Goal: Task Accomplishment & Management: Manage account settings

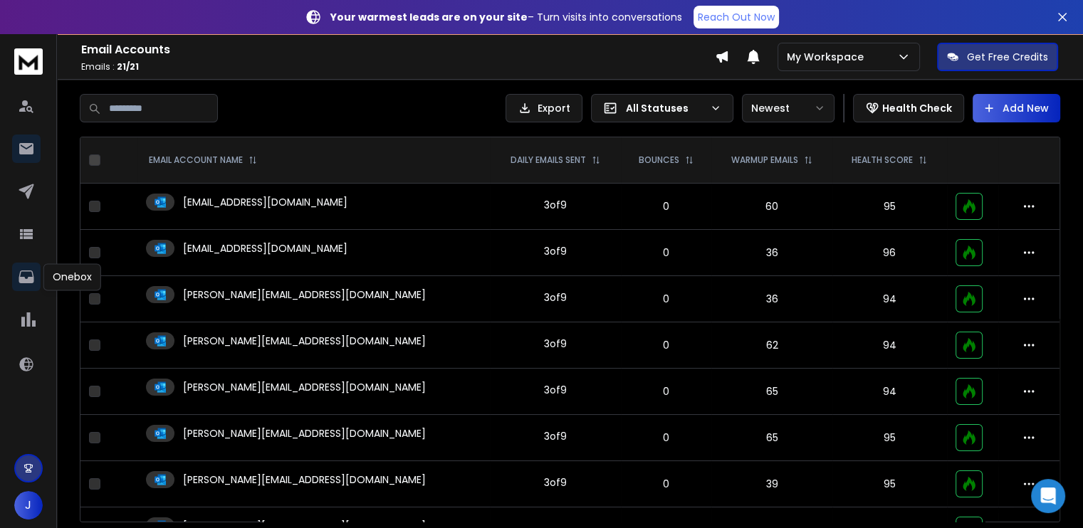
click at [28, 273] on icon at bounding box center [26, 276] width 17 height 17
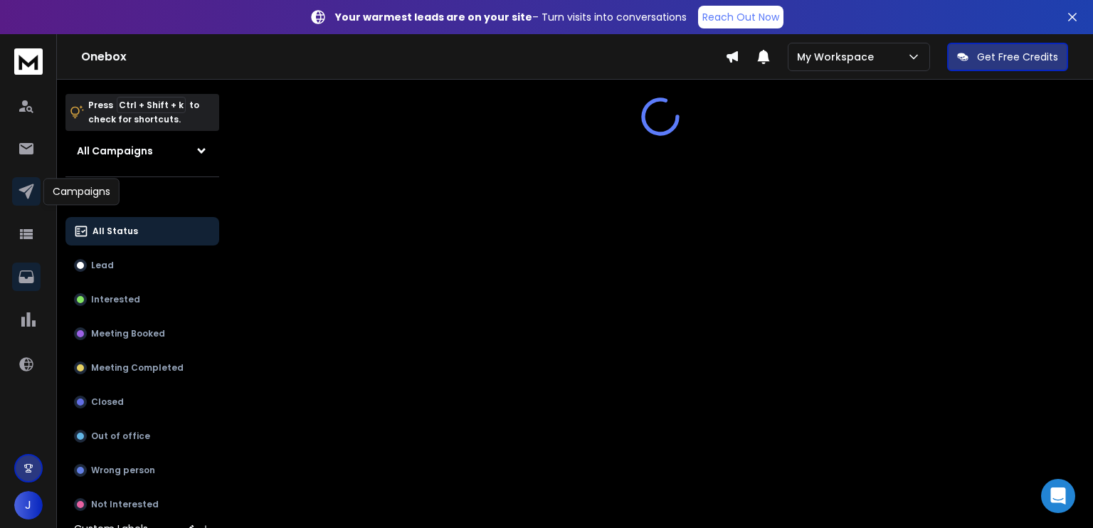
click at [27, 187] on icon at bounding box center [26, 191] width 15 height 15
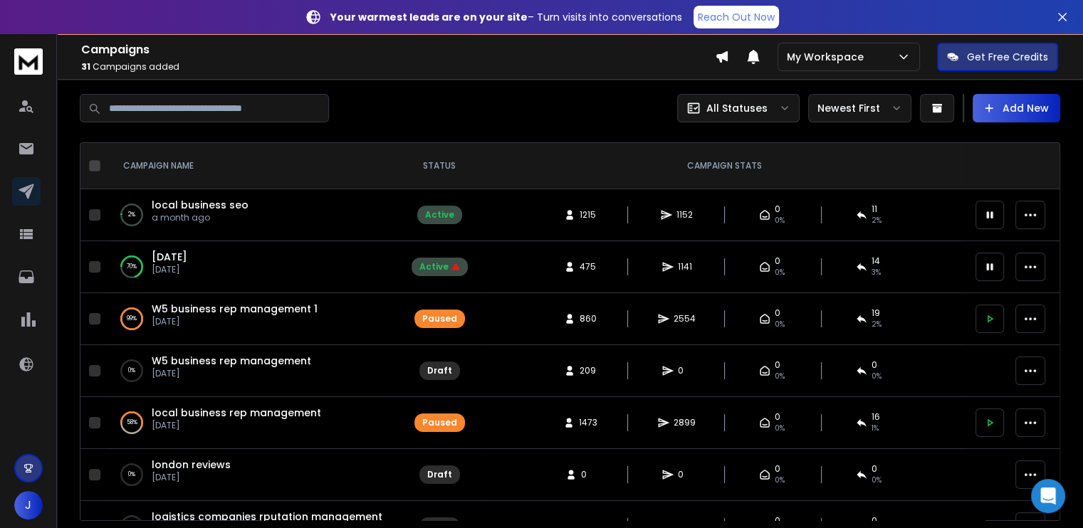
click at [231, 203] on span "local business seo" at bounding box center [200, 205] width 97 height 14
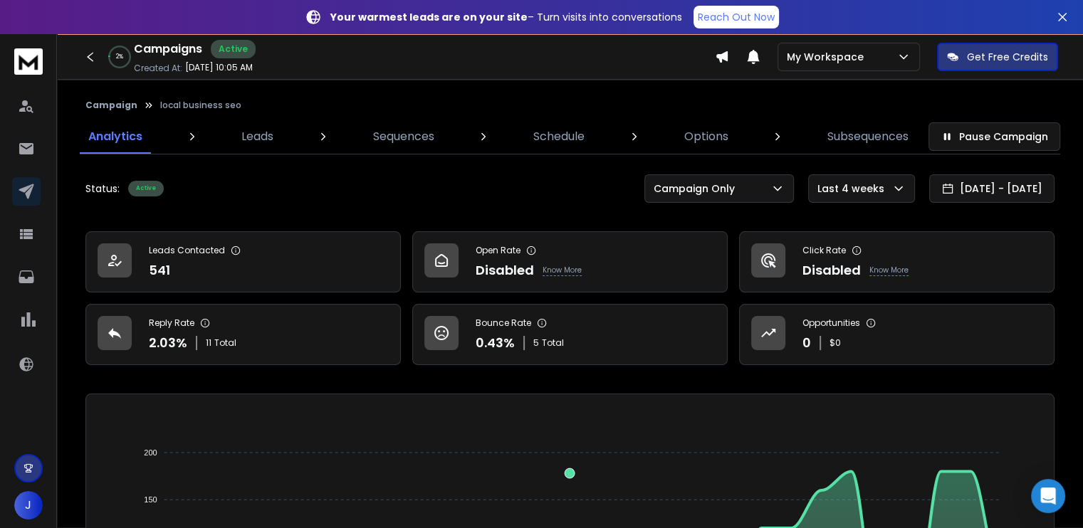
scroll to position [71, 0]
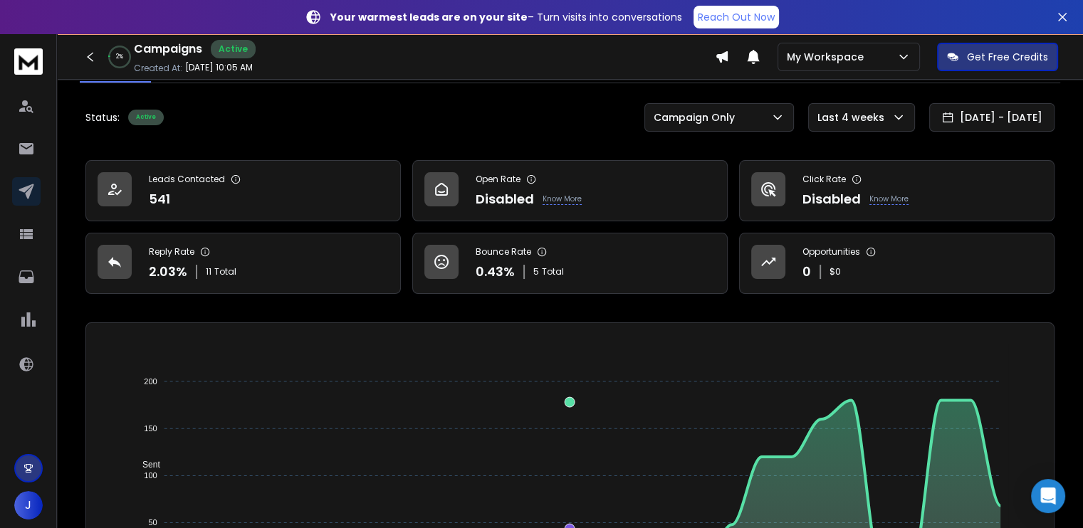
click at [300, 264] on link "Reply Rate 2.03 % 11 Total" at bounding box center [242, 263] width 315 height 61
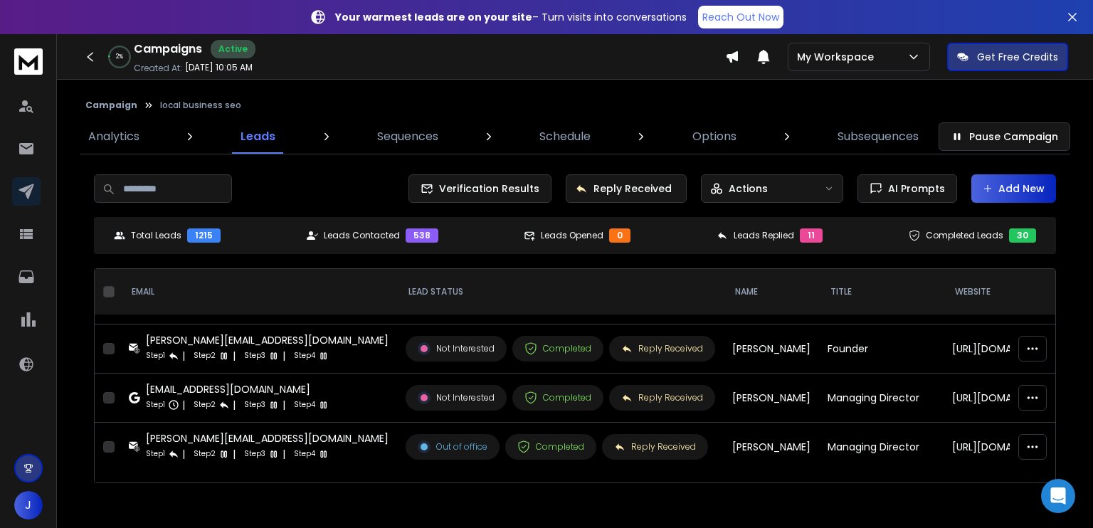
scroll to position [285, 0]
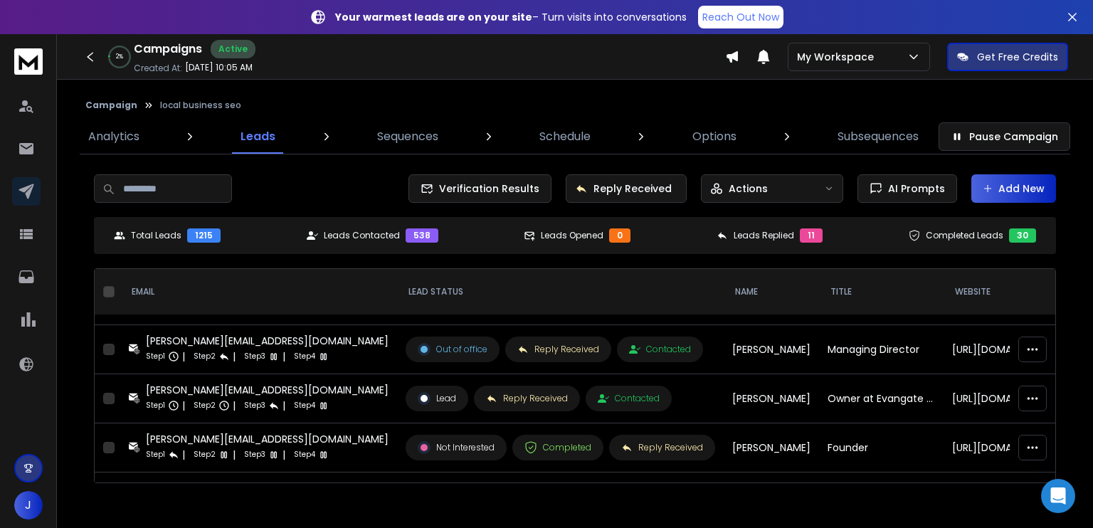
click at [290, 299] on div "[PERSON_NAME][EMAIL_ADDRESS][DOMAIN_NAME]" at bounding box center [267, 292] width 243 height 14
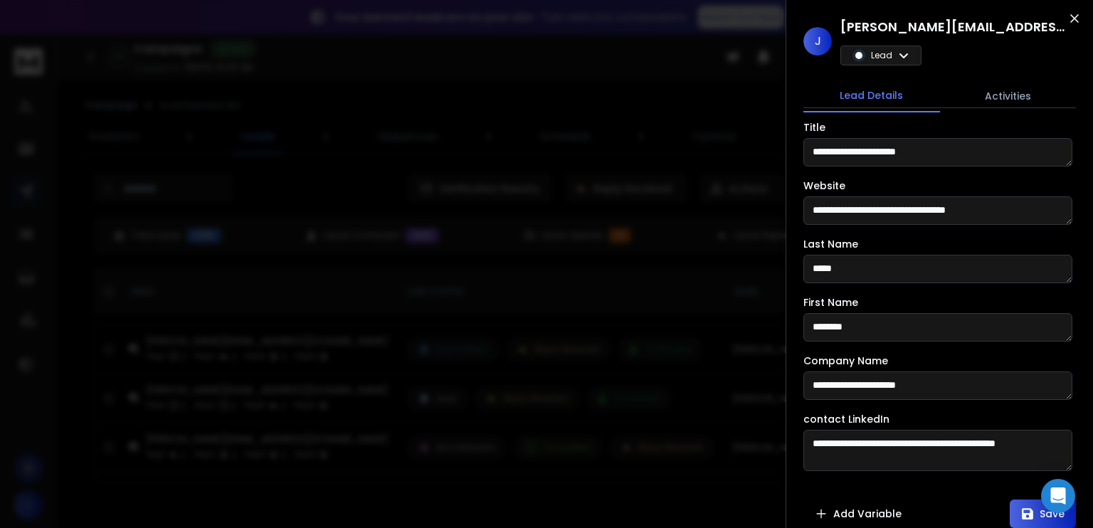
click at [1071, 17] on icon "button" at bounding box center [1074, 18] width 7 height 7
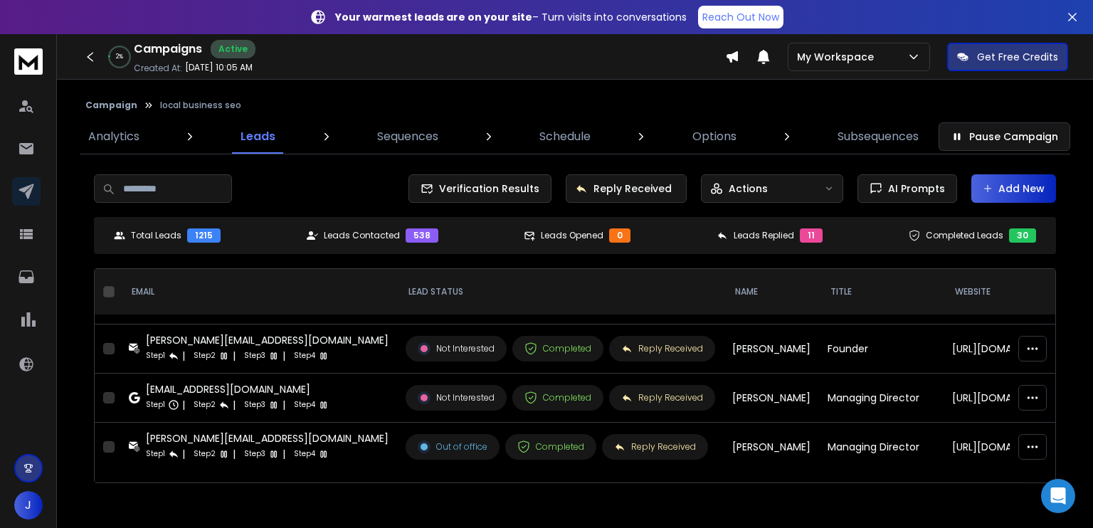
scroll to position [356, 0]
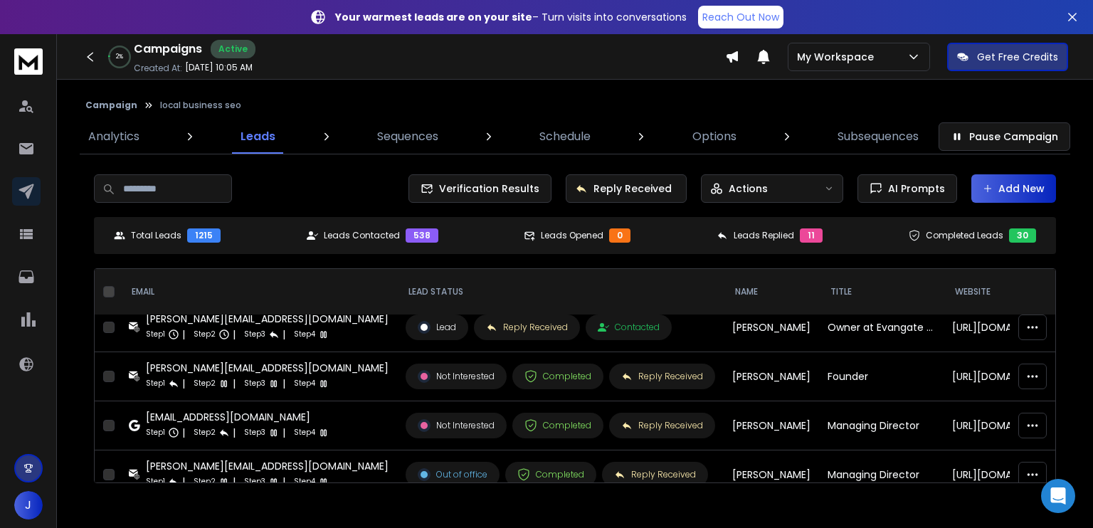
click at [1026, 236] on icon "button" at bounding box center [1032, 229] width 13 height 13
click at [197, 228] on div "[PERSON_NAME][EMAIL_ADDRESS][DOMAIN_NAME]" at bounding box center [267, 221] width 243 height 14
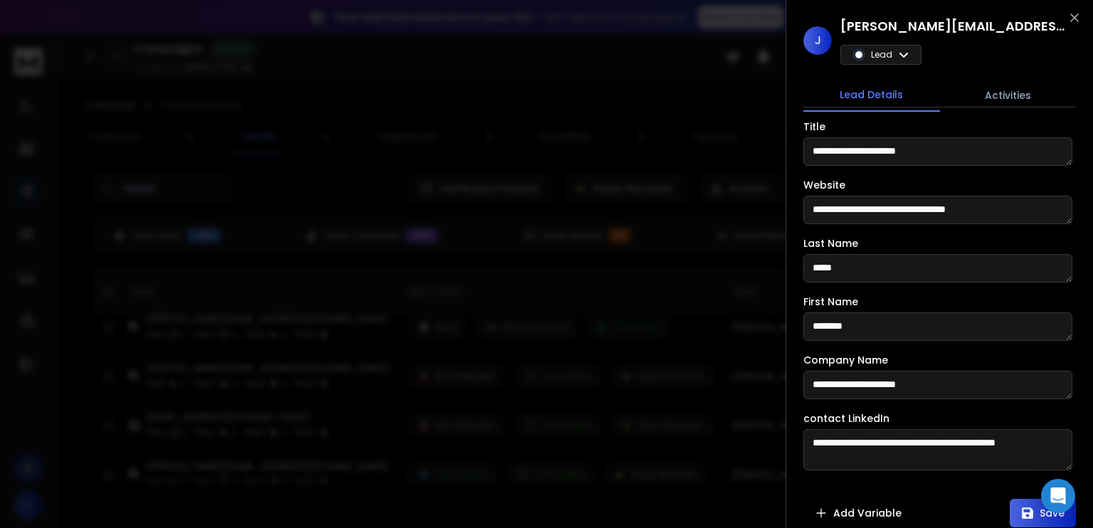
scroll to position [0, 0]
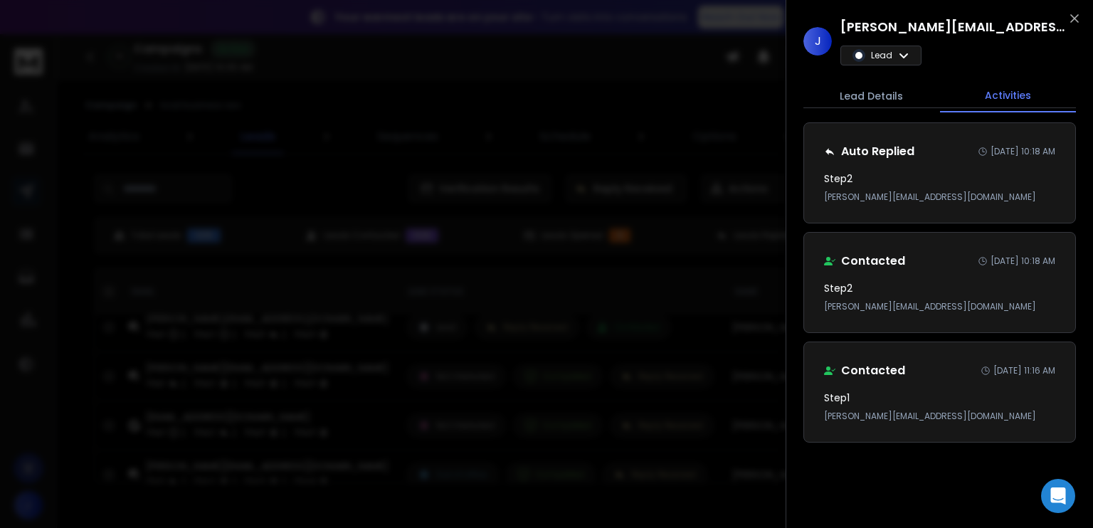
click at [1008, 87] on button "Activities" at bounding box center [1008, 96] width 137 height 33
click at [966, 177] on div "Step 2" at bounding box center [939, 179] width 231 height 14
click at [658, 118] on div at bounding box center [546, 264] width 1093 height 528
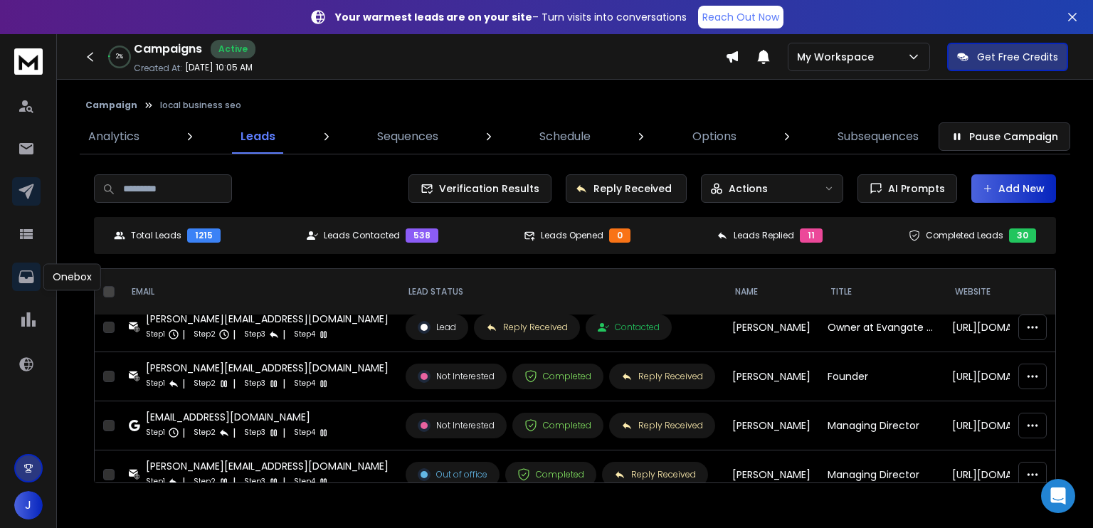
click at [29, 275] on icon at bounding box center [26, 276] width 17 height 17
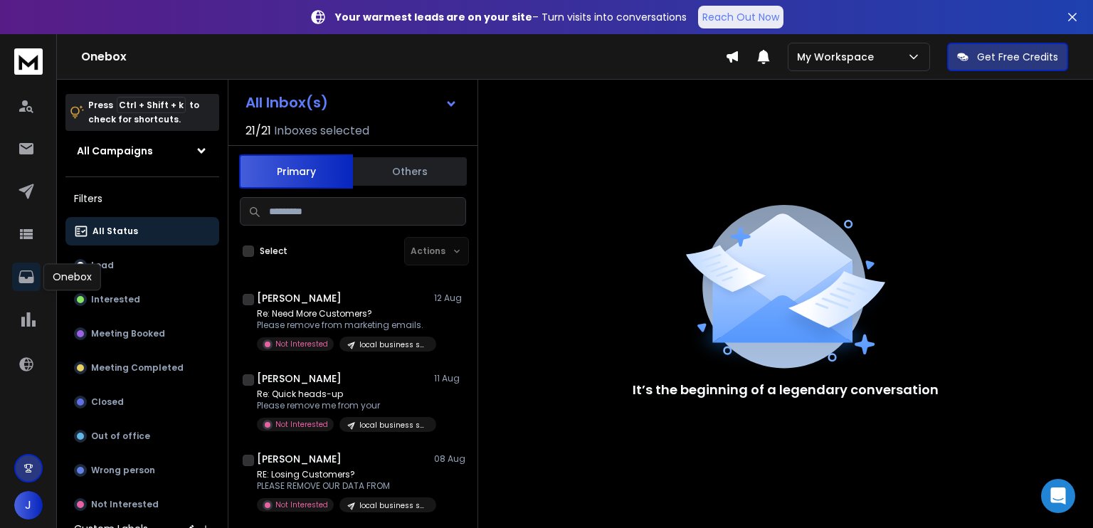
click at [739, 16] on p "Reach Out Now" at bounding box center [740, 17] width 77 height 14
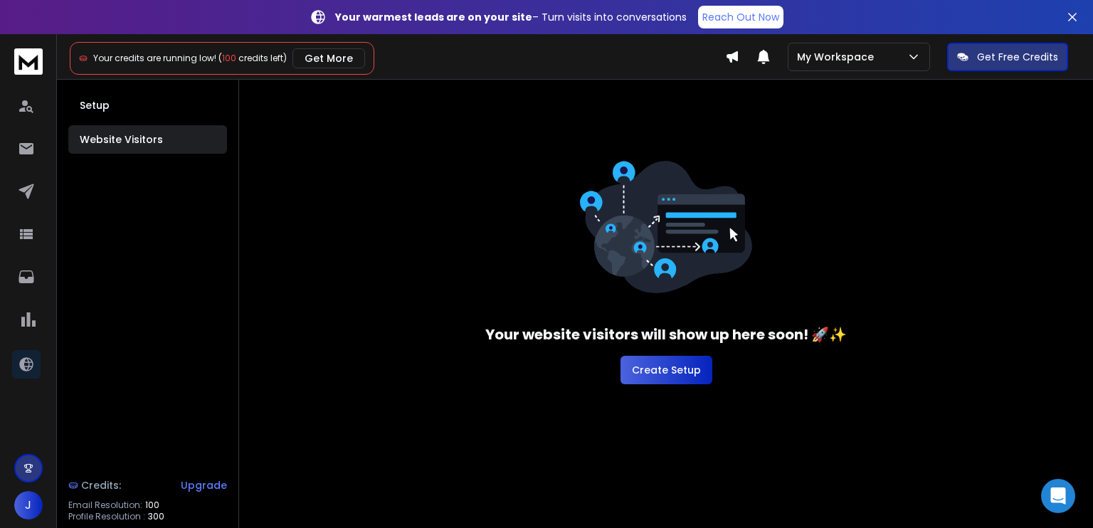
click at [675, 374] on button "Create Setup" at bounding box center [667, 370] width 92 height 28
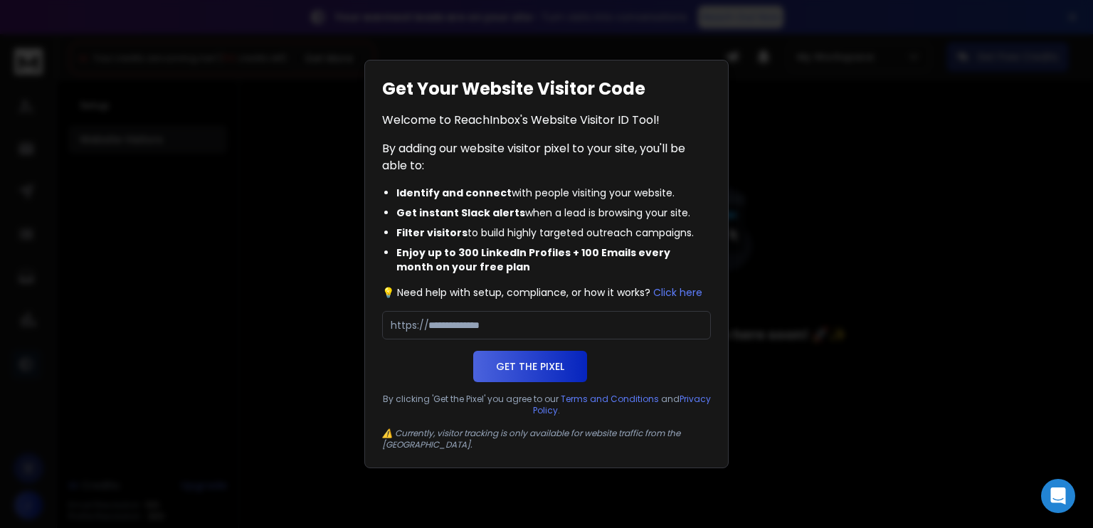
click at [540, 334] on input "text" at bounding box center [546, 325] width 329 height 28
paste input "**********"
click at [467, 330] on input "**********" at bounding box center [546, 325] width 329 height 28
type input "**********"
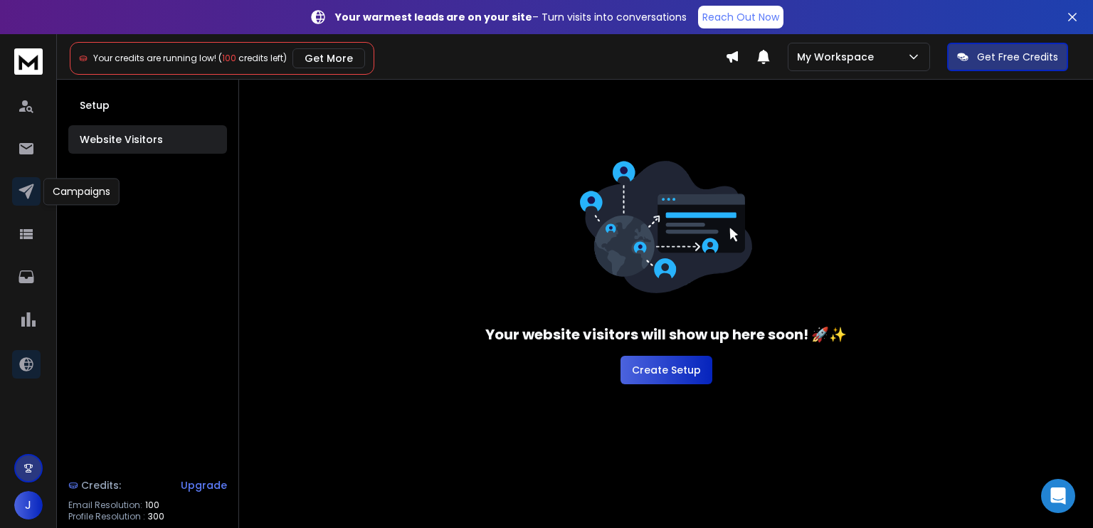
click at [31, 188] on icon at bounding box center [26, 191] width 15 height 15
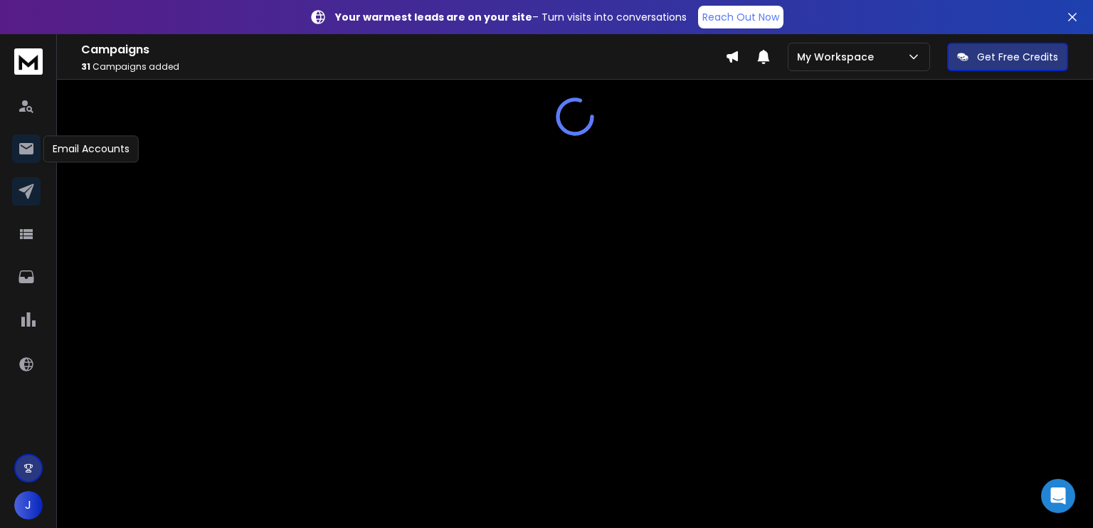
click at [24, 150] on icon at bounding box center [26, 148] width 14 height 11
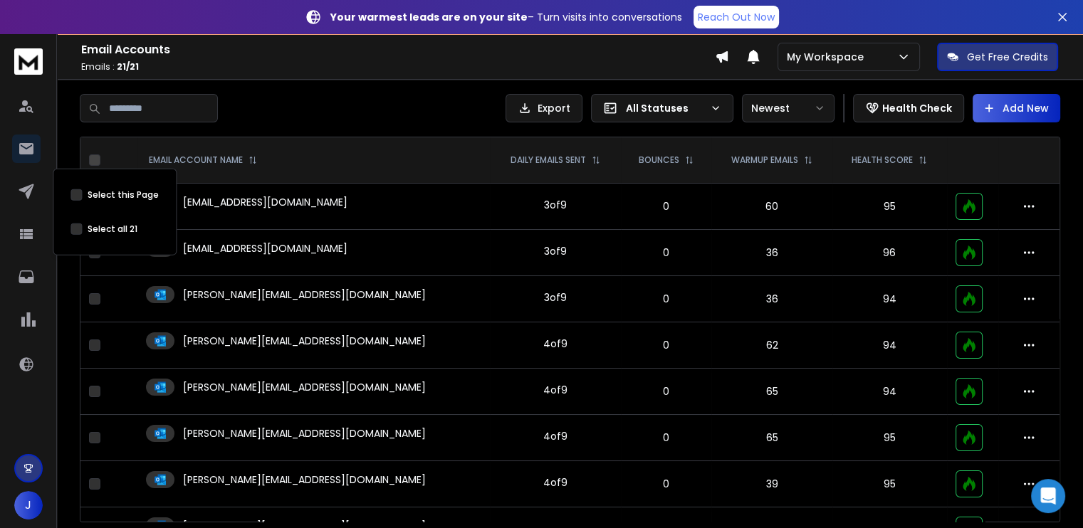
click at [77, 230] on button "Select this Page" at bounding box center [75, 228] width 11 height 11
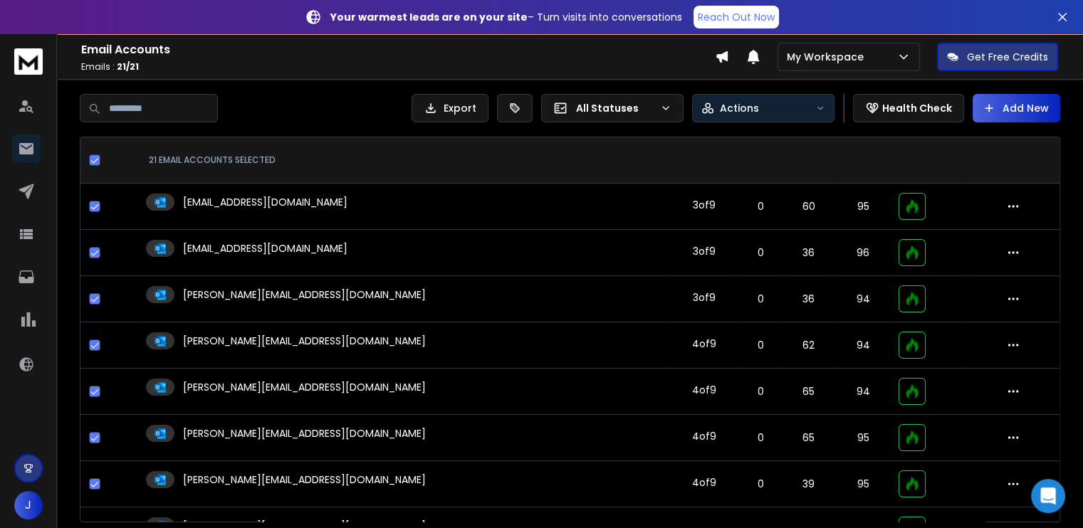
click at [787, 106] on div "Actions" at bounding box center [755, 108] width 108 height 14
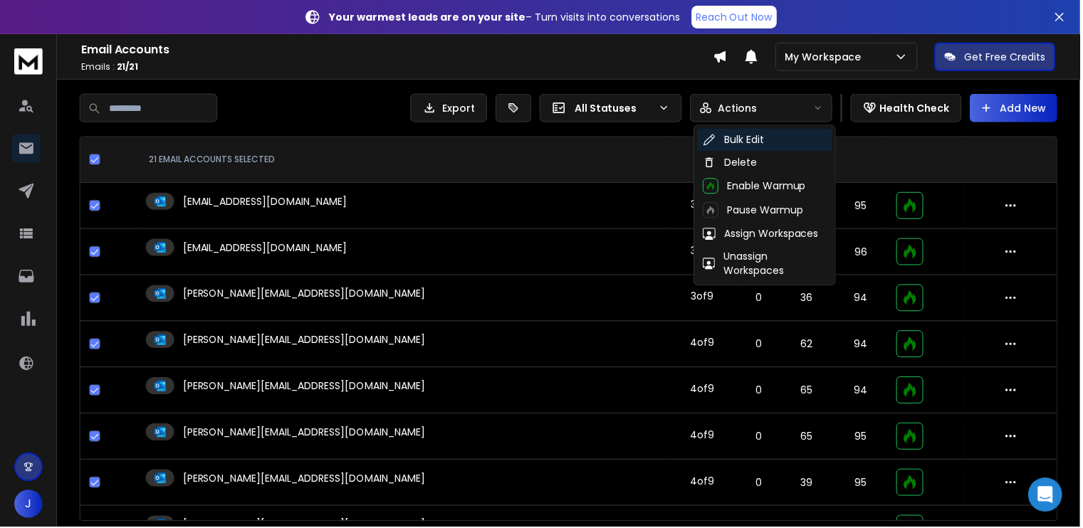
click at [659, 108] on div "All Statuses" at bounding box center [612, 108] width 142 height 28
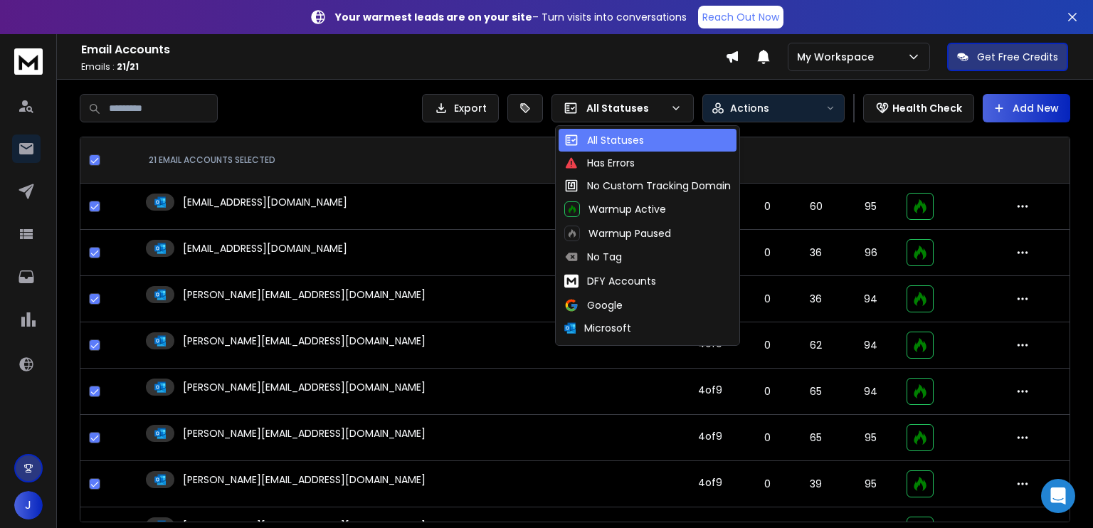
click at [800, 102] on div "Actions" at bounding box center [766, 108] width 108 height 14
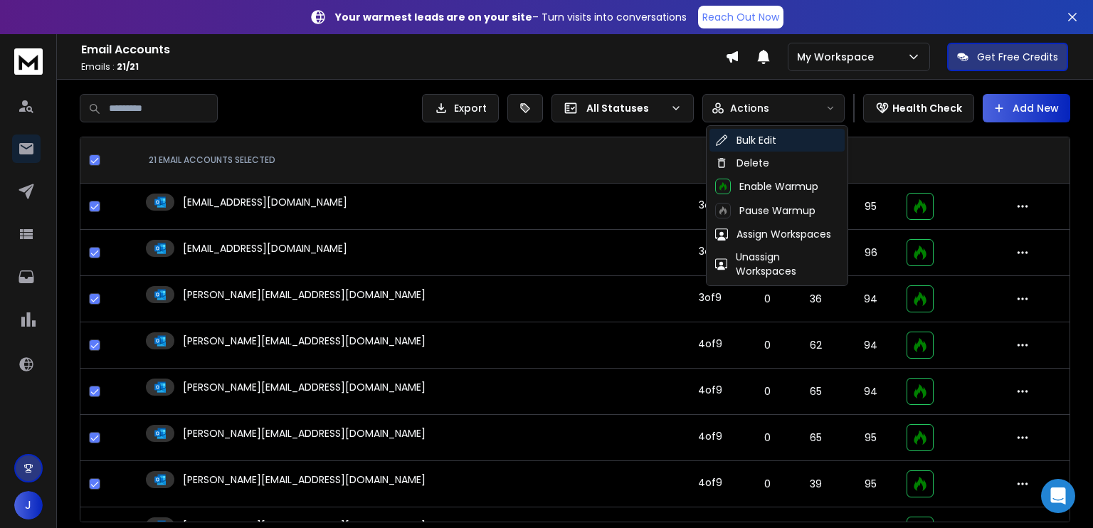
click at [770, 147] on div "Bulk Edit" at bounding box center [777, 140] width 135 height 23
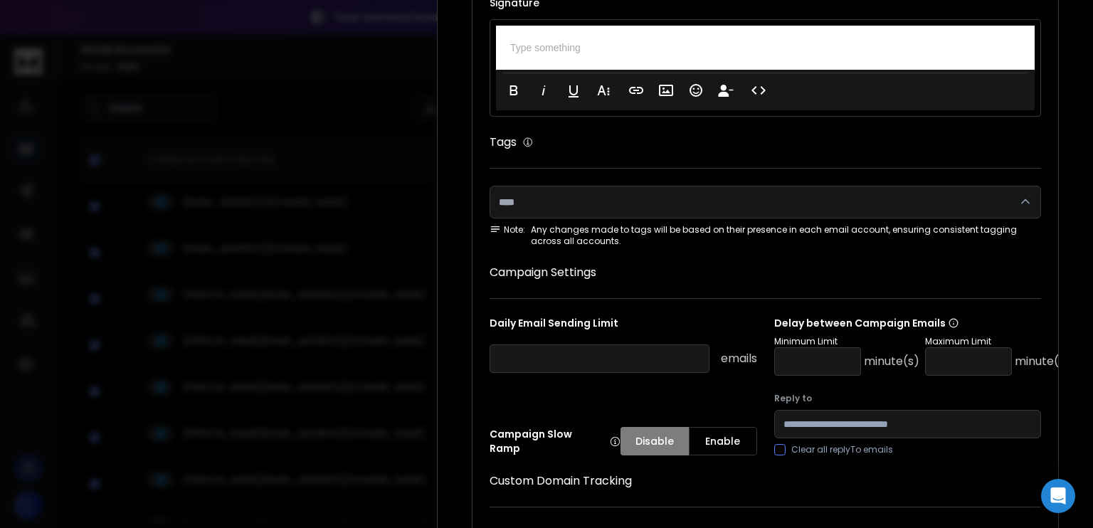
scroll to position [214, 0]
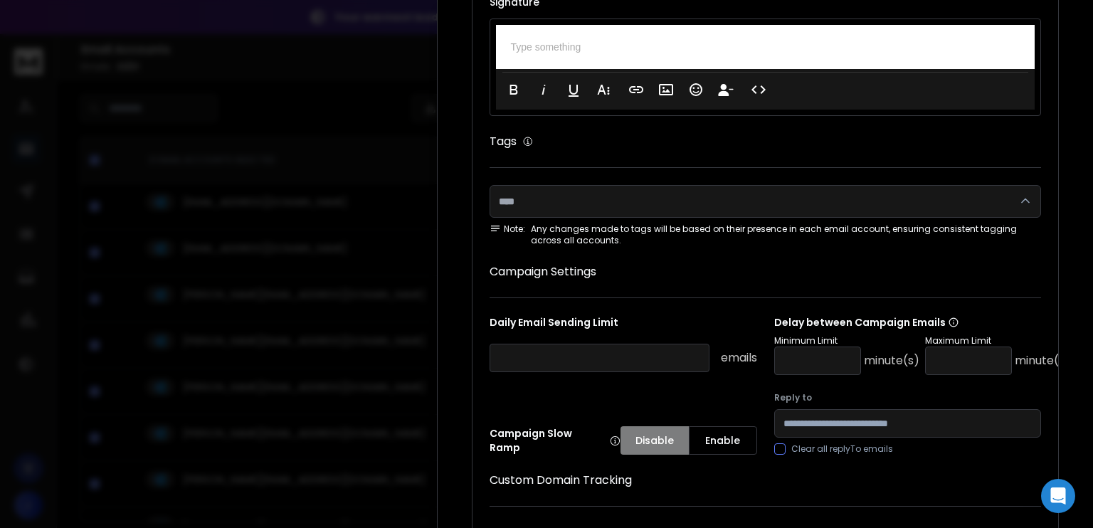
click at [649, 357] on input "number" at bounding box center [599, 358] width 219 height 28
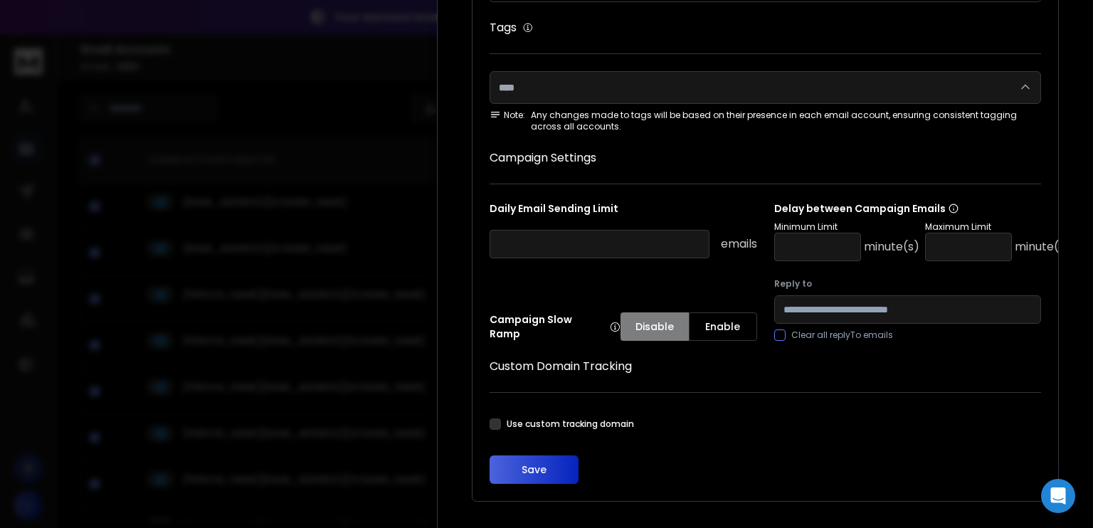
scroll to position [350, 0]
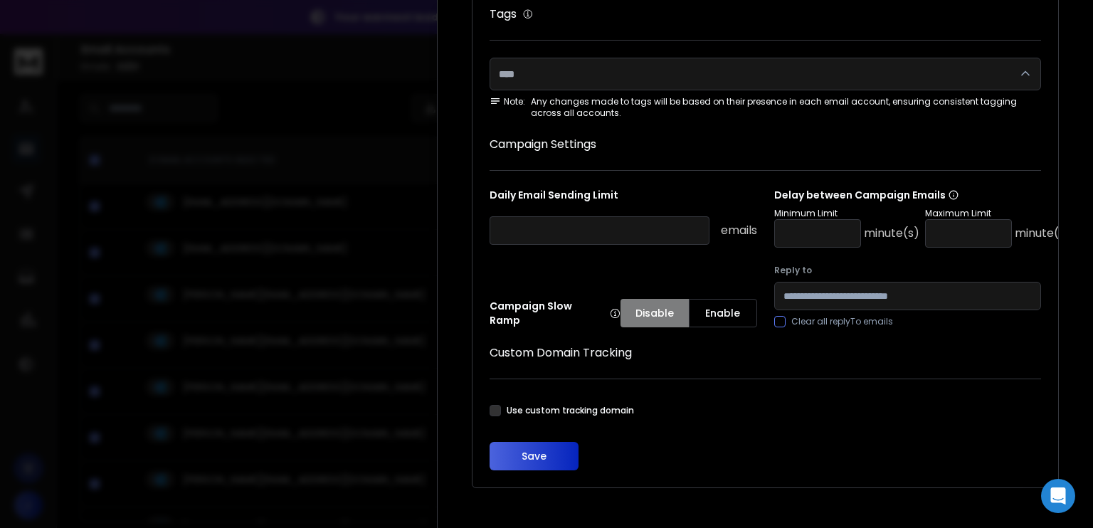
type input "**"
click at [551, 443] on button "Save" at bounding box center [534, 456] width 89 height 28
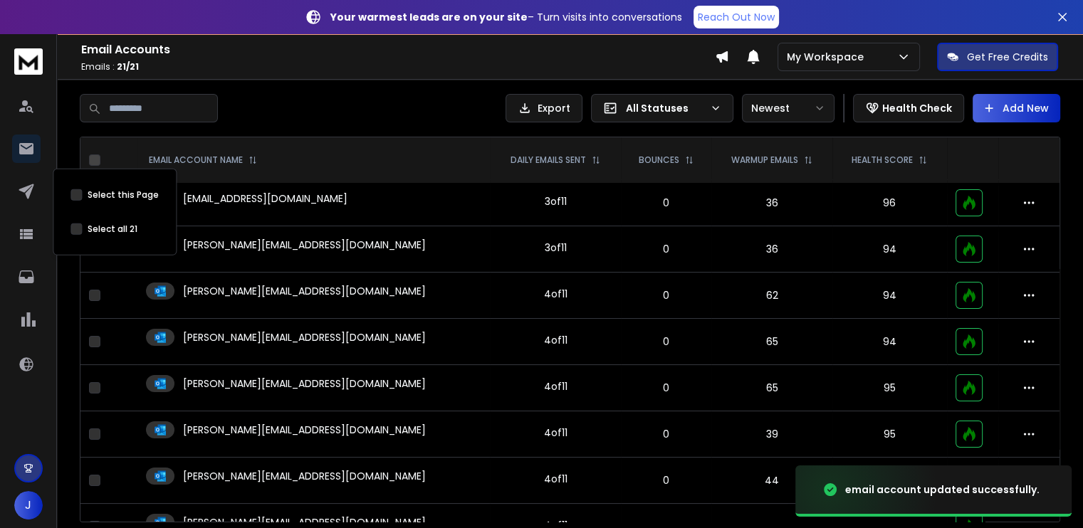
scroll to position [71, 0]
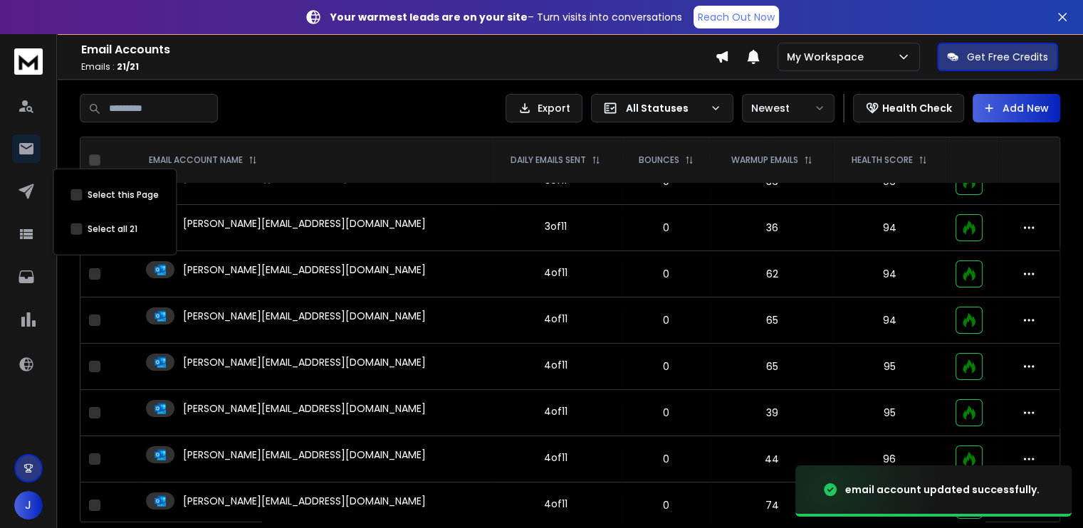
click at [77, 229] on button "Select this Page" at bounding box center [75, 228] width 11 height 11
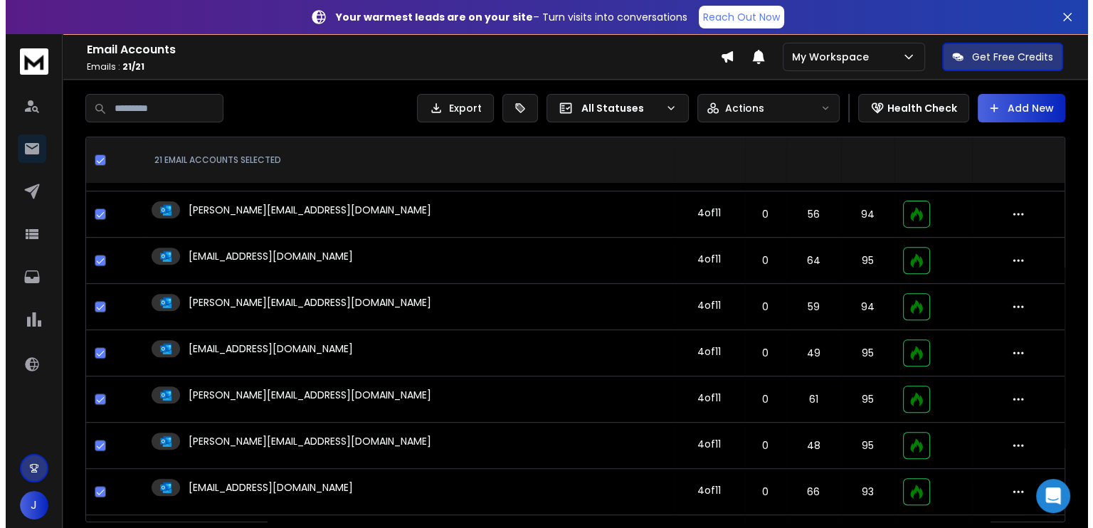
scroll to position [641, 0]
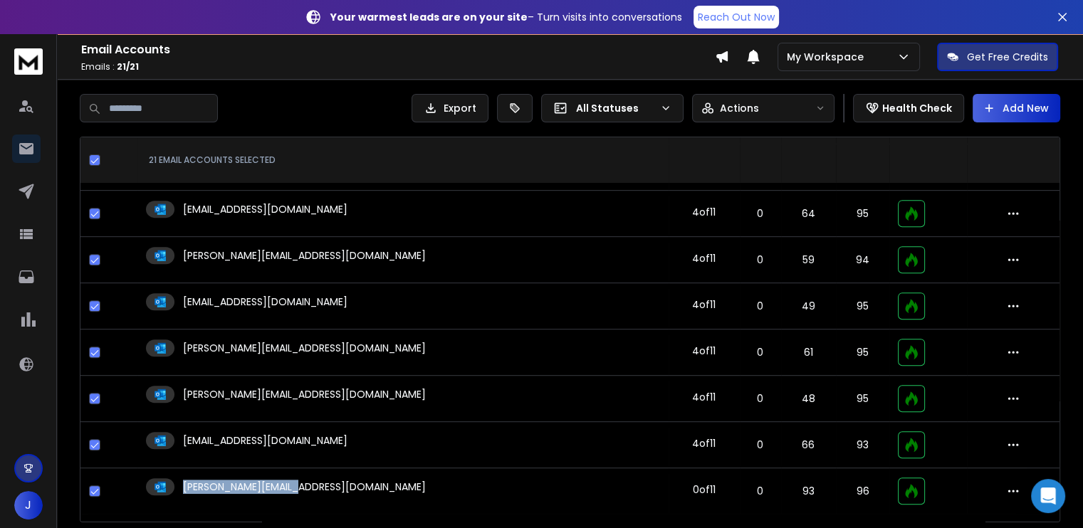
drag, startPoint x: 303, startPoint y: 488, endPoint x: 181, endPoint y: 491, distance: 122.5
click at [181, 491] on div "[PERSON_NAME][EMAIL_ADDRESS][DOMAIN_NAME]" at bounding box center [403, 486] width 514 height 17
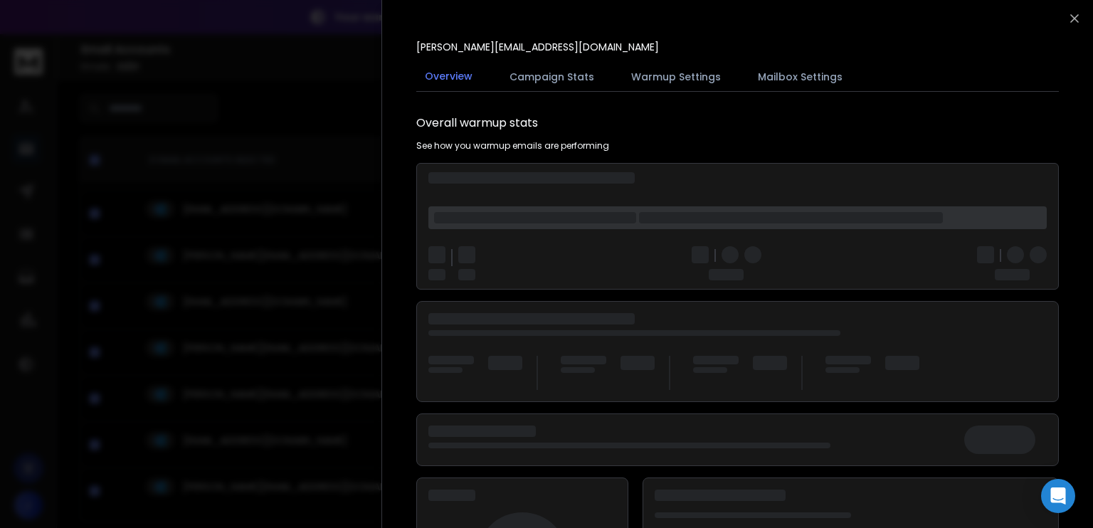
drag, startPoint x: 209, startPoint y: 483, endPoint x: 532, endPoint y: 38, distance: 550.0
click at [532, 38] on div "[PERSON_NAME][EMAIL_ADDRESS][DOMAIN_NAME] Overview Campaign Stats Warmup Settin…" at bounding box center [737, 469] width 677 height 905
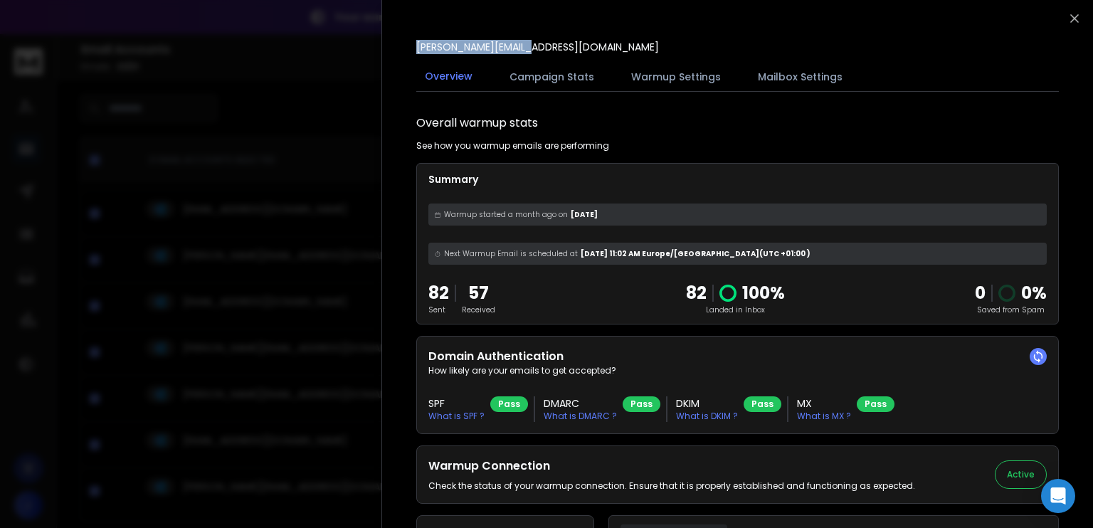
drag, startPoint x: 530, startPoint y: 54, endPoint x: 403, endPoint y: 39, distance: 127.6
copy p "[PERSON_NAME][EMAIL_ADDRESS][DOMAIN_NAME]"
click at [296, 70] on div at bounding box center [546, 264] width 1093 height 528
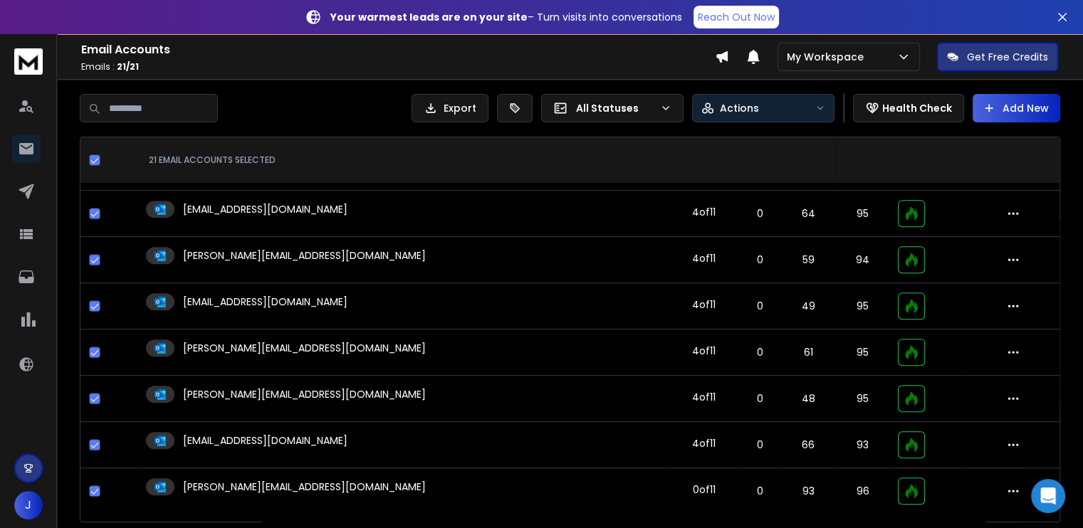
click at [799, 102] on div "Actions" at bounding box center [755, 108] width 108 height 14
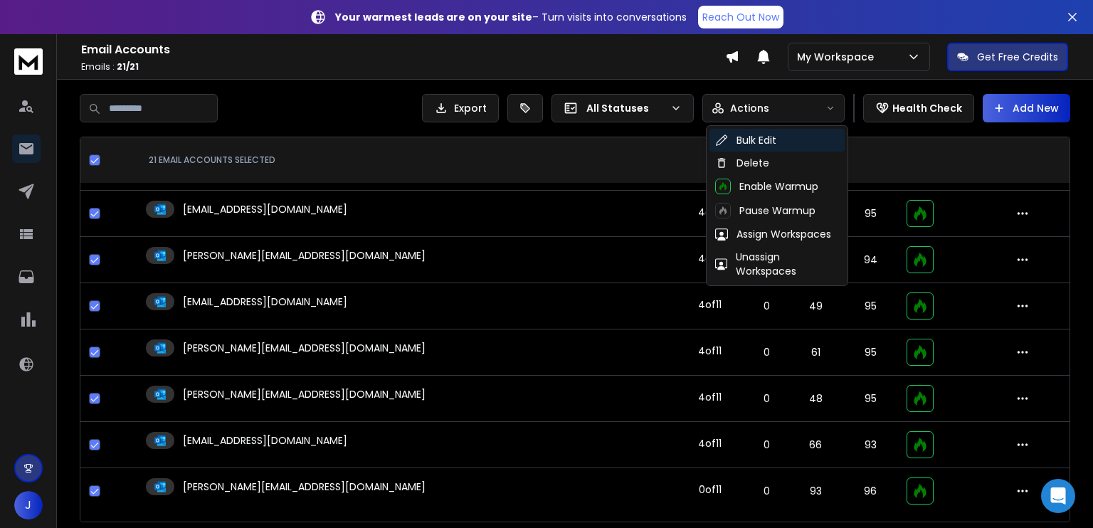
click at [772, 138] on div "Bulk Edit" at bounding box center [745, 140] width 61 height 14
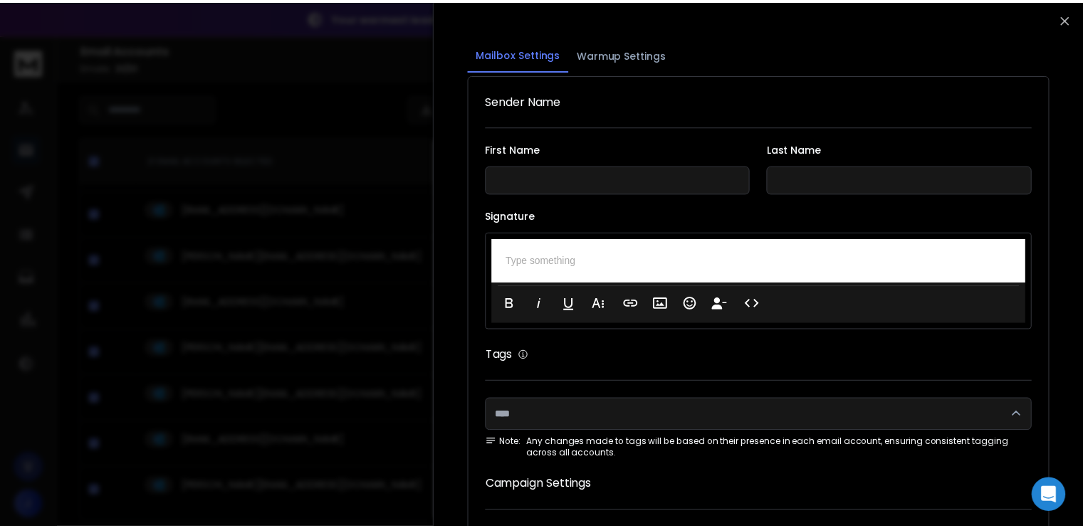
scroll to position [350, 0]
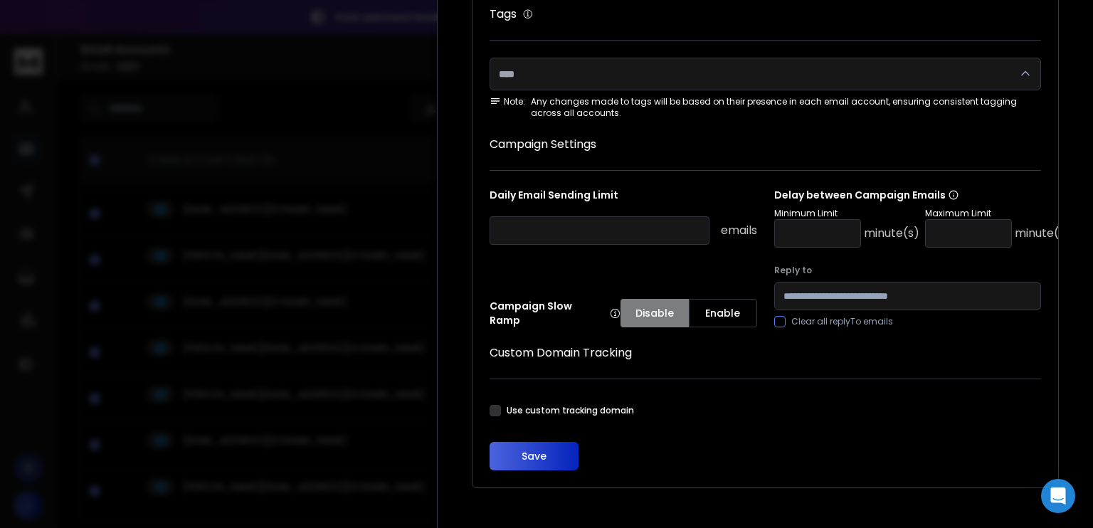
click at [840, 284] on input "text" at bounding box center [907, 296] width 267 height 28
paste input "**********"
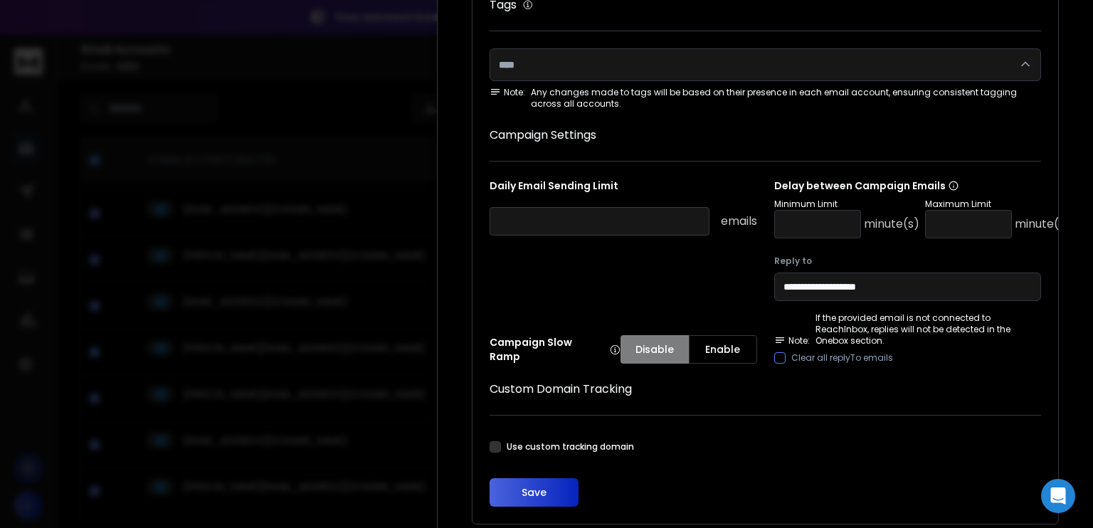
type input "**********"
click at [797, 440] on div "Use custom tracking domain" at bounding box center [766, 447] width 552 height 28
click at [525, 493] on button "Save" at bounding box center [534, 492] width 89 height 28
